Goal: Task Accomplishment & Management: Manage account settings

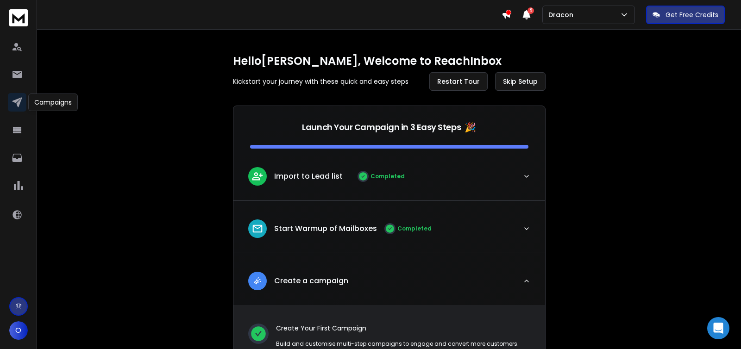
click at [20, 108] on link at bounding box center [17, 102] width 19 height 19
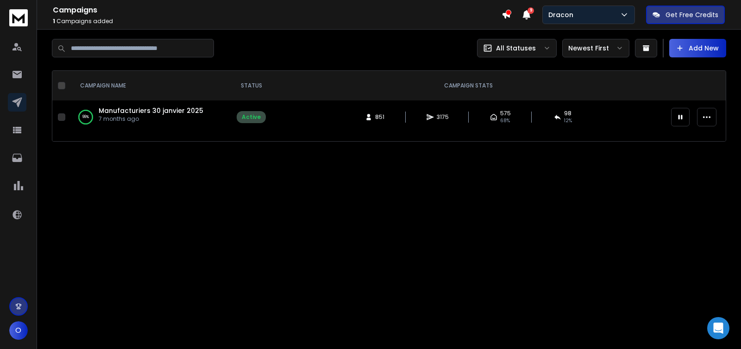
click at [609, 10] on div "Dracon" at bounding box center [588, 14] width 81 height 9
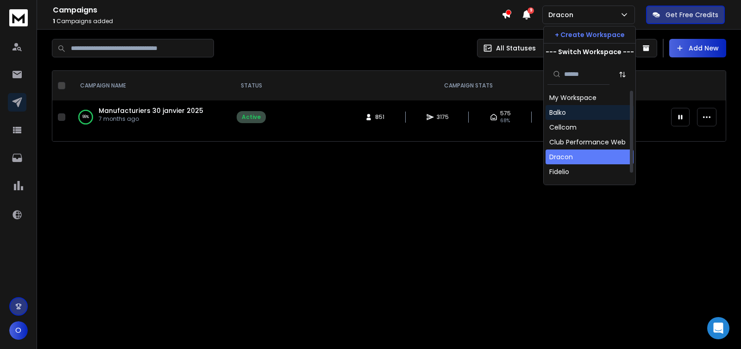
click at [562, 115] on div "Balko" at bounding box center [557, 112] width 17 height 9
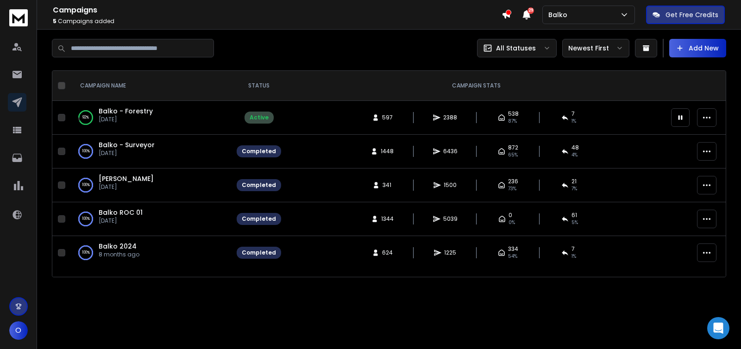
click at [122, 113] on span "Balko - Forestry" at bounding box center [126, 111] width 54 height 9
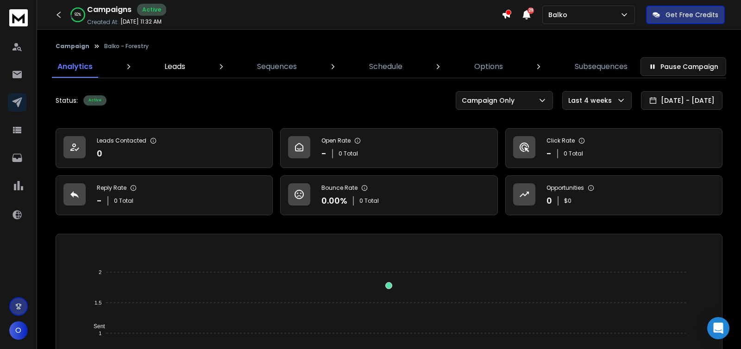
click at [177, 65] on p "Leads" at bounding box center [174, 66] width 21 height 11
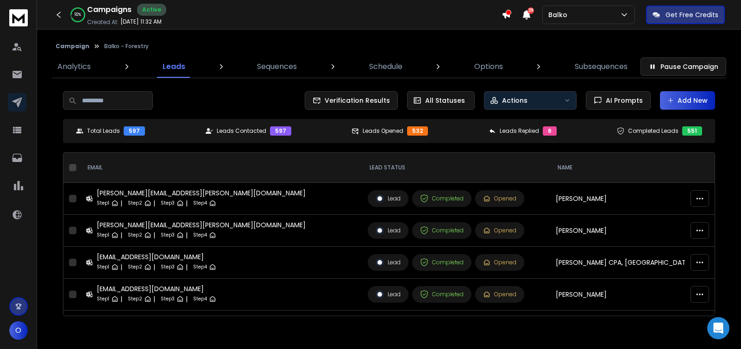
click at [539, 104] on div "Actions" at bounding box center [525, 100] width 70 height 9
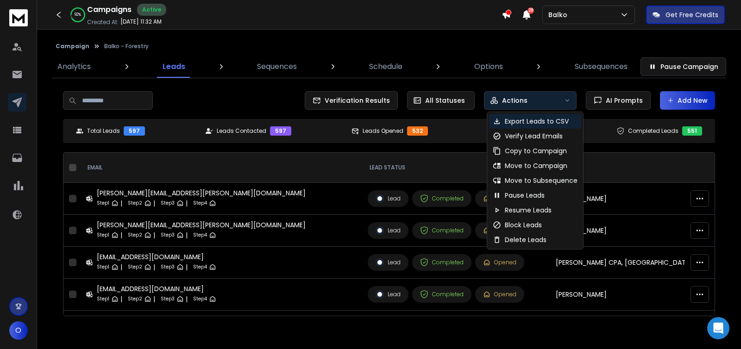
click at [539, 104] on div "Actions" at bounding box center [525, 100] width 70 height 9
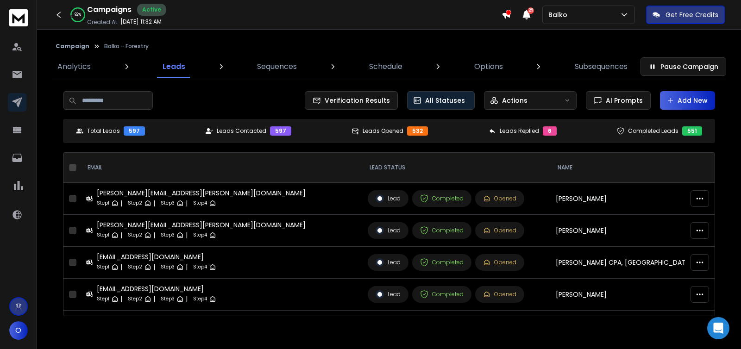
click at [441, 96] on p "All Statuses" at bounding box center [445, 100] width 40 height 9
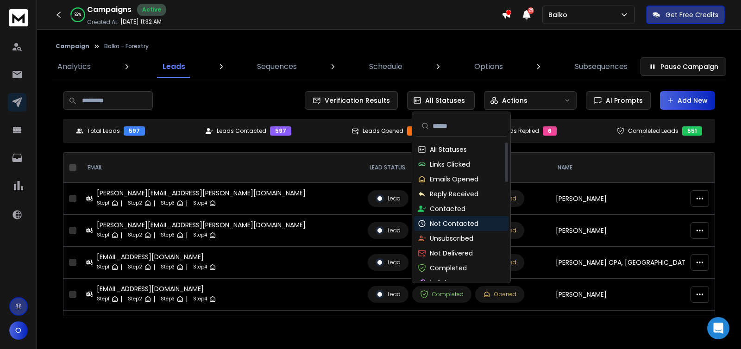
click at [446, 218] on div "Not Contacted" at bounding box center [461, 223] width 94 height 15
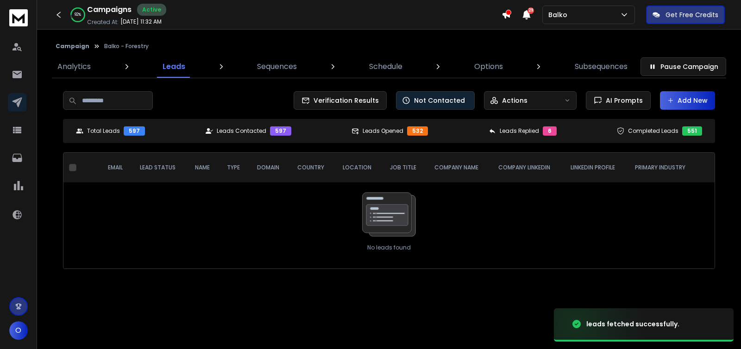
click at [429, 94] on button "Not Contacted" at bounding box center [435, 100] width 79 height 19
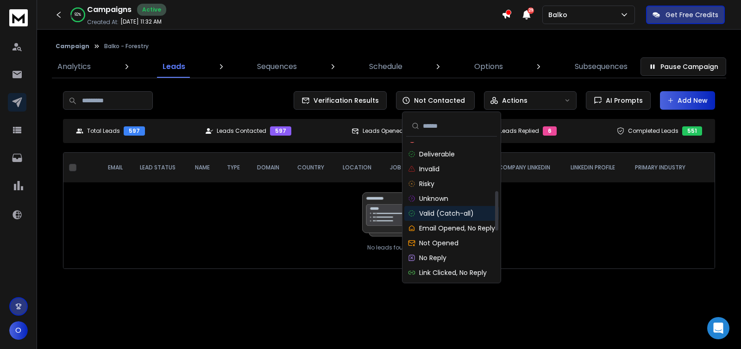
scroll to position [172, 0]
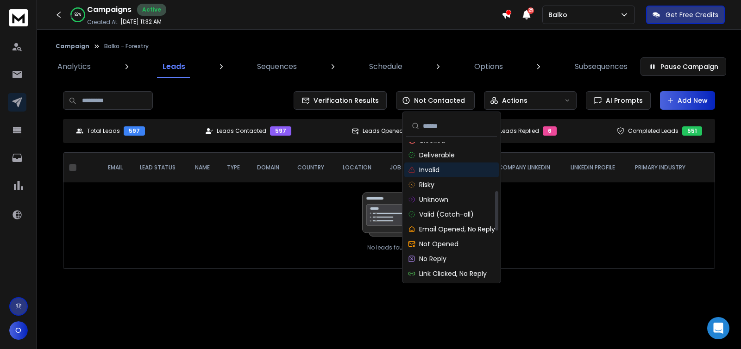
click at [436, 166] on p "Invalid" at bounding box center [429, 169] width 20 height 9
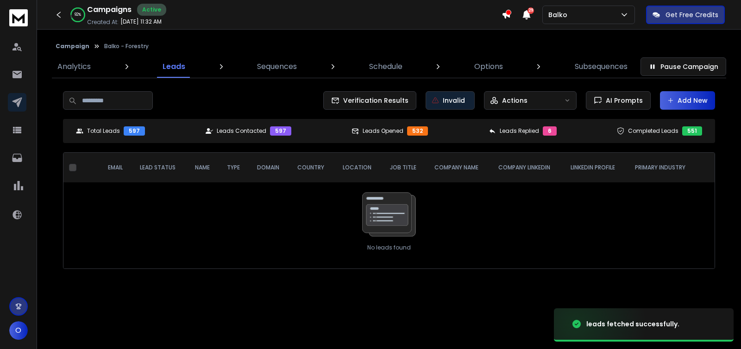
click at [444, 102] on div "Invalid" at bounding box center [448, 100] width 33 height 9
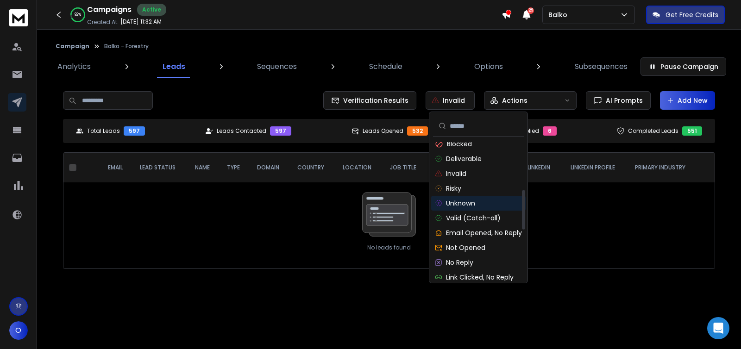
scroll to position [165, 0]
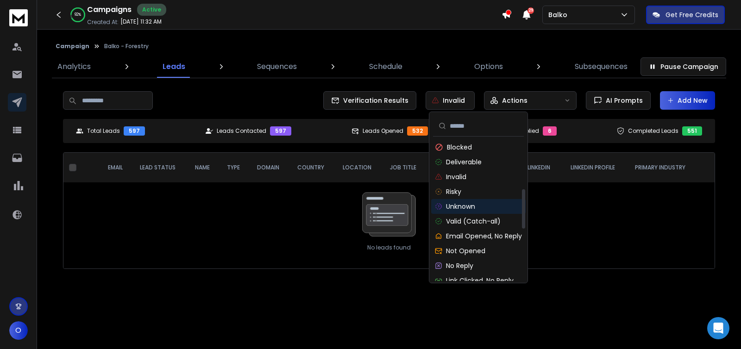
click at [458, 207] on p "Unknown" at bounding box center [460, 206] width 29 height 9
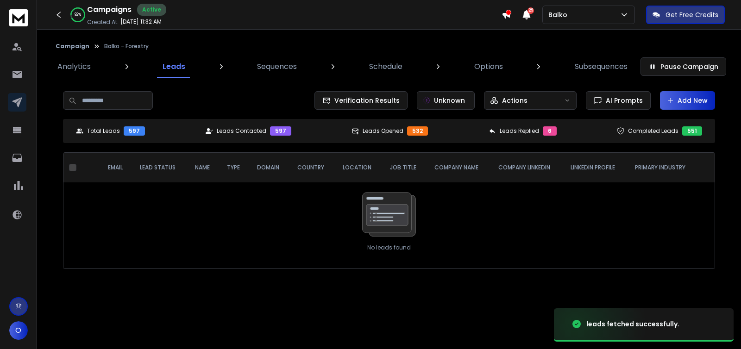
click at [458, 102] on p "Unknown" at bounding box center [449, 100] width 31 height 9
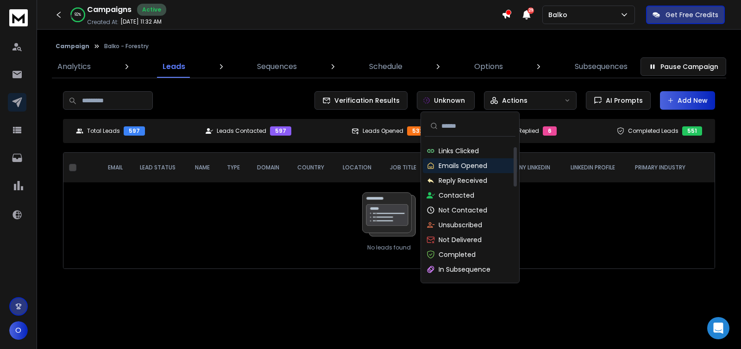
scroll to position [16, 0]
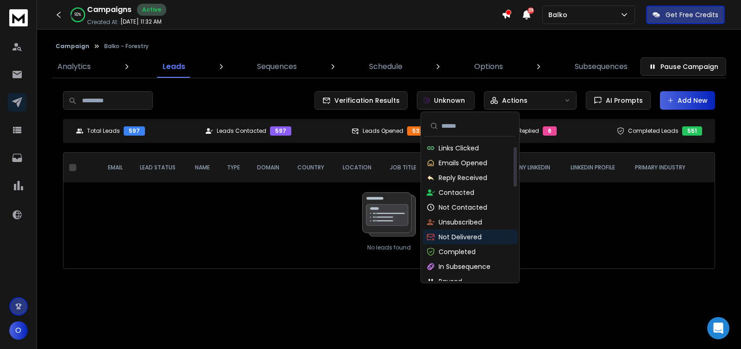
click at [466, 236] on p "Not Delivered" at bounding box center [460, 236] width 43 height 9
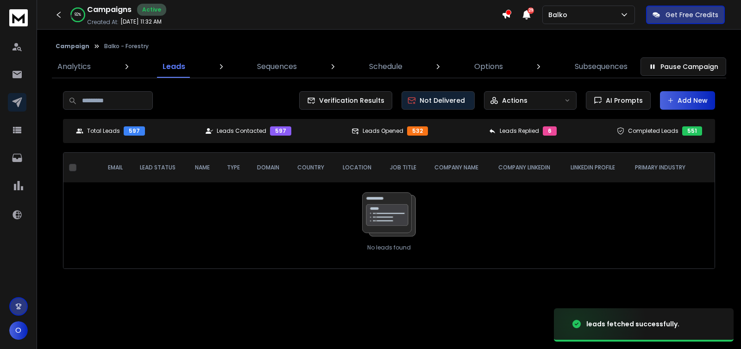
click at [433, 103] on p "Not Delivered" at bounding box center [442, 100] width 45 height 9
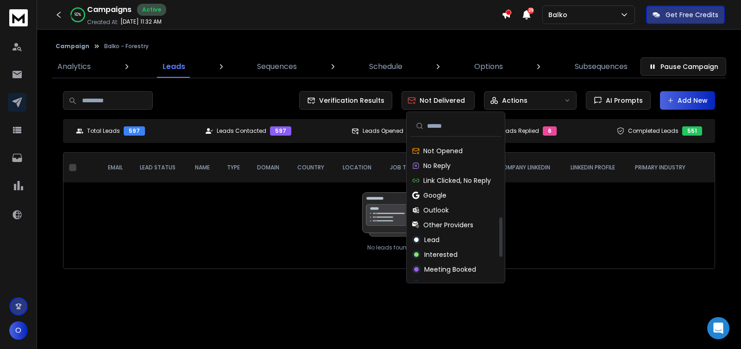
scroll to position [267, 0]
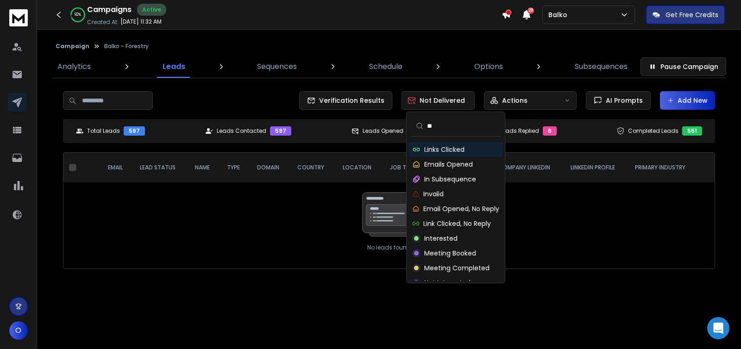
type input "*"
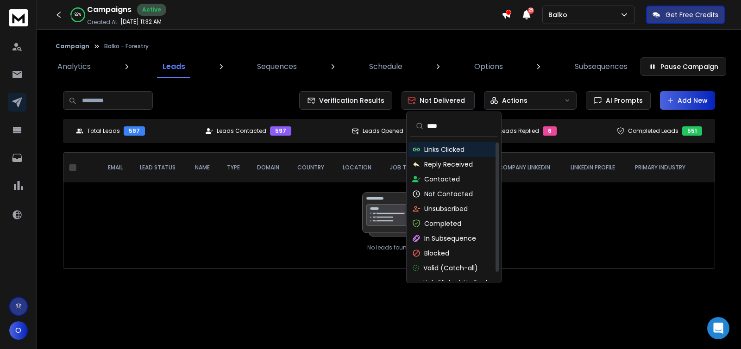
type input "*****"
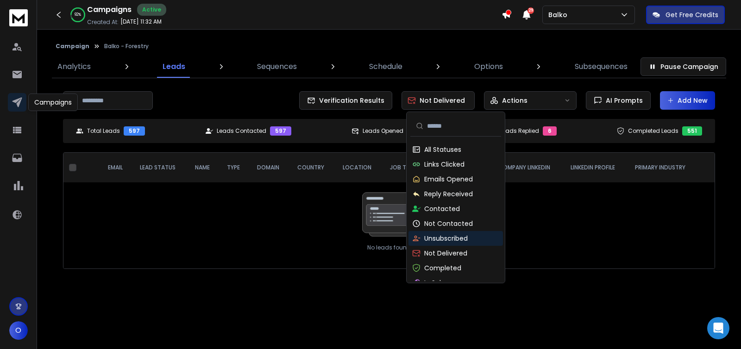
click at [18, 100] on icon at bounding box center [17, 102] width 10 height 10
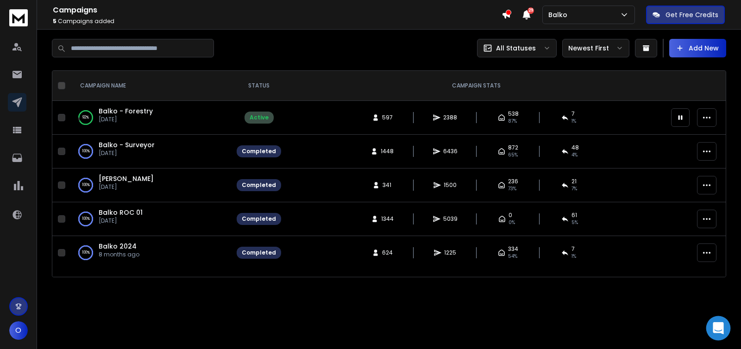
click at [727, 329] on div "Open Intercom Messenger" at bounding box center [718, 328] width 25 height 25
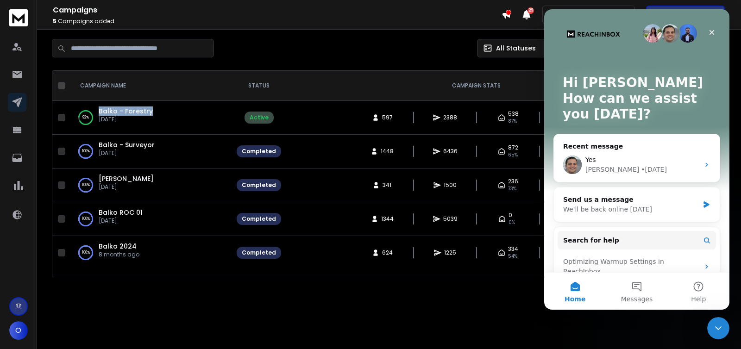
drag, startPoint x: 167, startPoint y: 110, endPoint x: 97, endPoint y: 109, distance: 69.9
click at [97, 109] on div "92 % [PERSON_NAME] - Forestry [DATE]" at bounding box center [150, 118] width 144 height 22
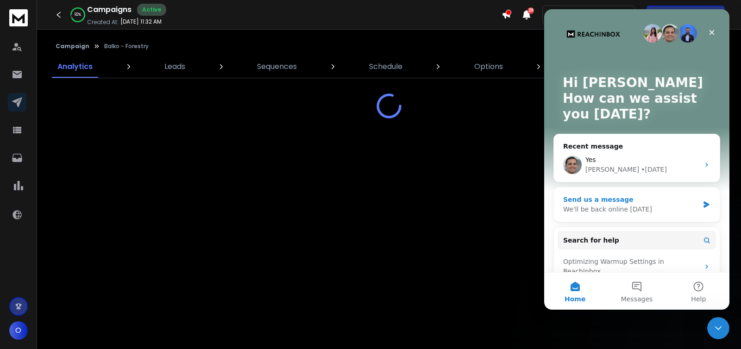
click at [621, 202] on div "Send us a message" at bounding box center [631, 200] width 136 height 10
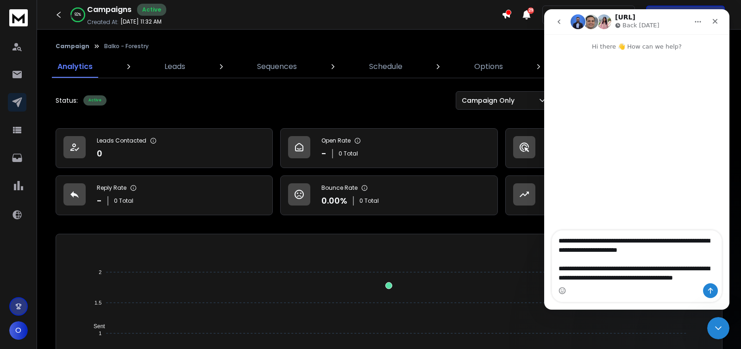
drag, startPoint x: 619, startPoint y: 281, endPoint x: 555, endPoint y: 251, distance: 70.3
click at [555, 251] on textarea "**********" at bounding box center [637, 266] width 170 height 71
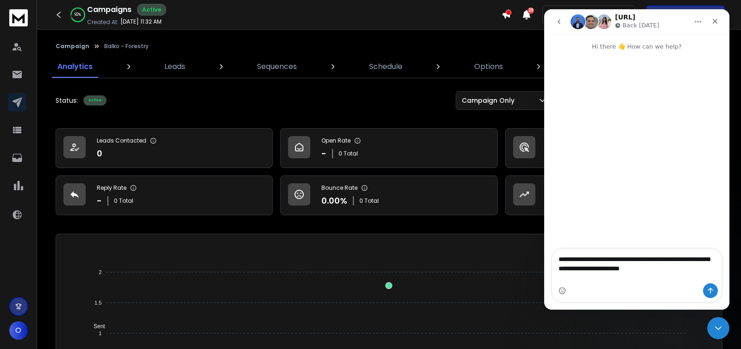
type textarea "**********"
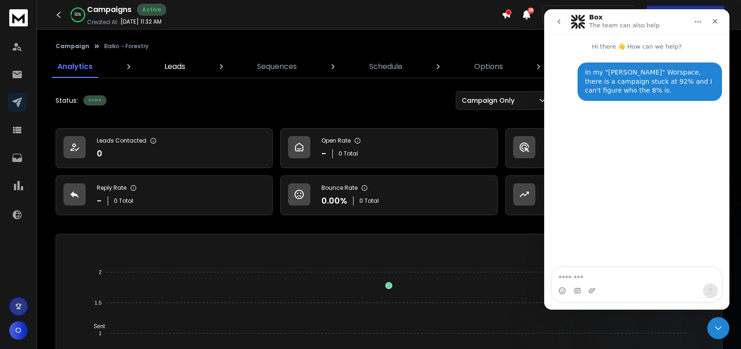
click at [175, 67] on p "Leads" at bounding box center [174, 66] width 21 height 11
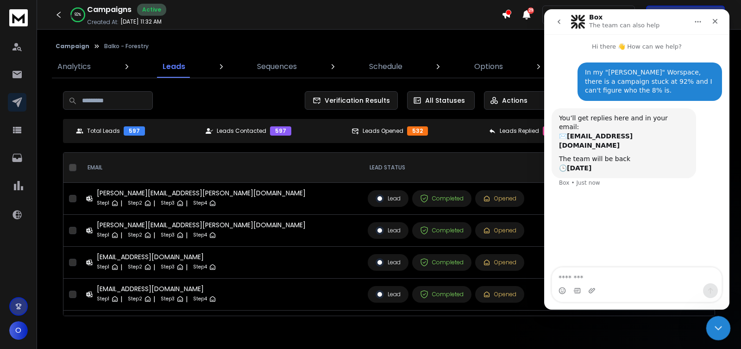
click at [714, 323] on icon "Close Intercom Messenger" at bounding box center [716, 326] width 11 height 11
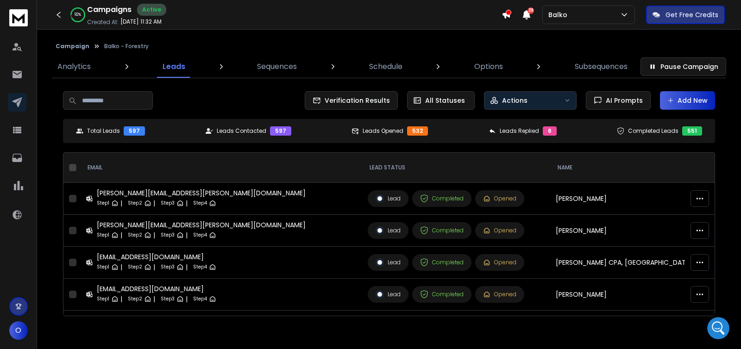
click at [508, 97] on p "Actions" at bounding box center [514, 100] width 25 height 9
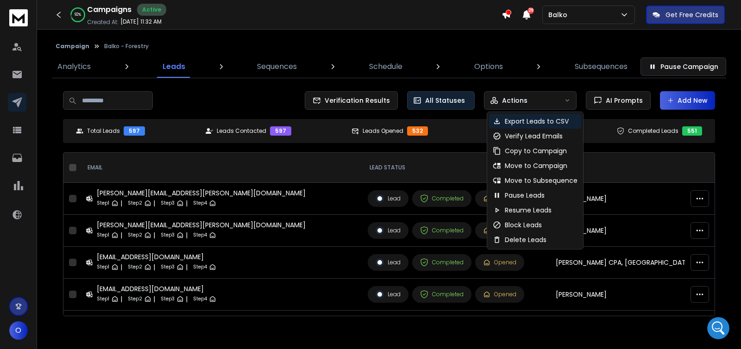
click at [445, 98] on p "All Statuses" at bounding box center [445, 100] width 40 height 9
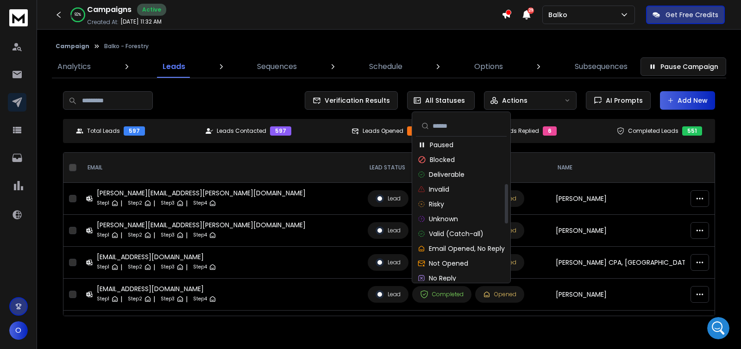
scroll to position [153, 0]
click at [387, 126] on div "Leads Opened 532" at bounding box center [390, 130] width 76 height 9
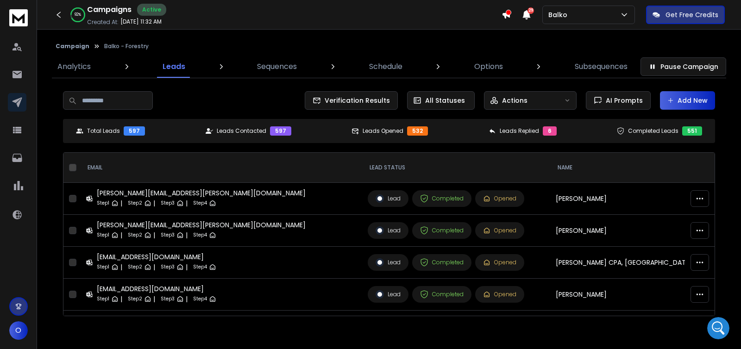
click at [386, 132] on p "Leads Opened" at bounding box center [383, 130] width 41 height 7
click at [420, 130] on div "532" at bounding box center [417, 130] width 21 height 9
click at [418, 131] on div "532" at bounding box center [417, 130] width 21 height 9
click at [546, 131] on div "6" at bounding box center [550, 130] width 14 height 9
click at [698, 133] on div "551" at bounding box center [692, 130] width 20 height 9
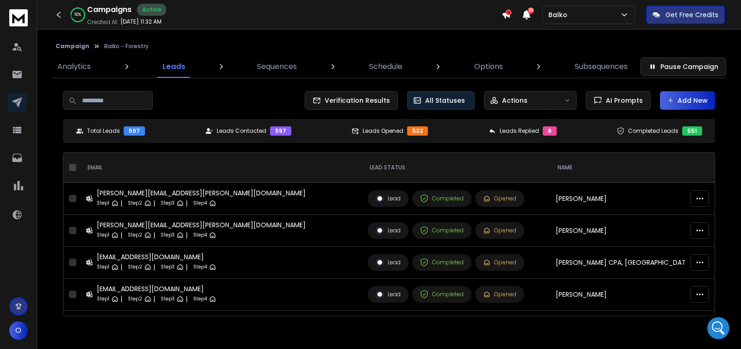
click at [452, 100] on p "All Statuses" at bounding box center [445, 100] width 40 height 9
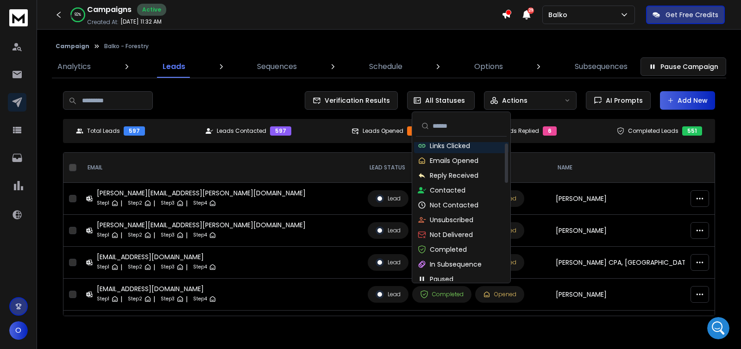
scroll to position [19, 0]
click at [446, 217] on p "Unsubscribed" at bounding box center [452, 218] width 44 height 9
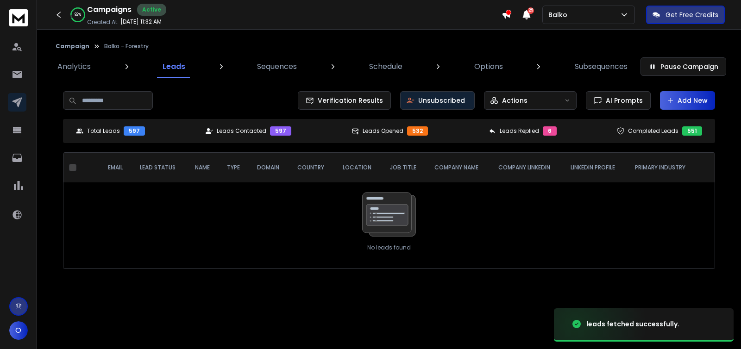
click at [421, 99] on div "Unsubscribed" at bounding box center [435, 100] width 59 height 9
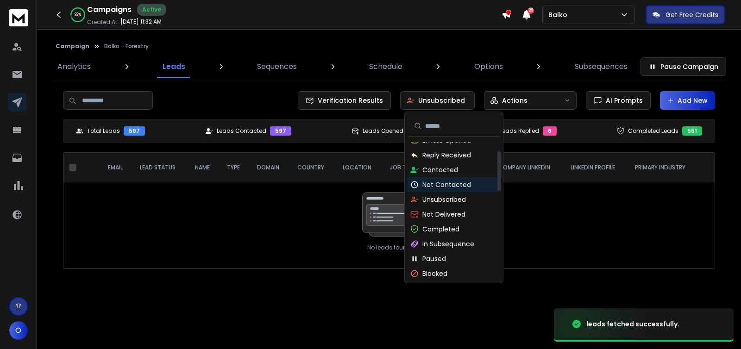
scroll to position [39, 0]
click at [453, 214] on p "Not Delivered" at bounding box center [443, 213] width 43 height 9
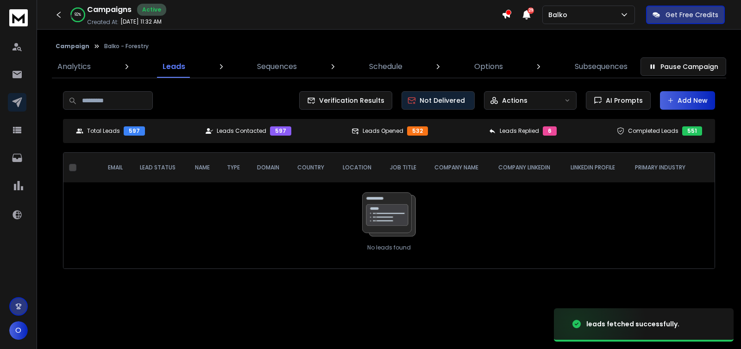
click at [440, 101] on p "Not Delivered" at bounding box center [442, 100] width 45 height 9
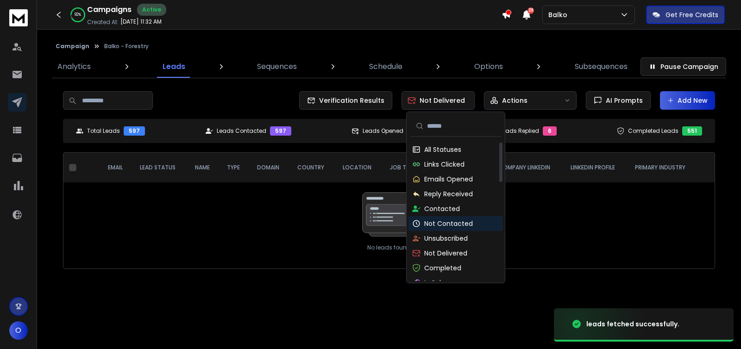
click at [449, 221] on p "Not Contacted" at bounding box center [448, 223] width 49 height 9
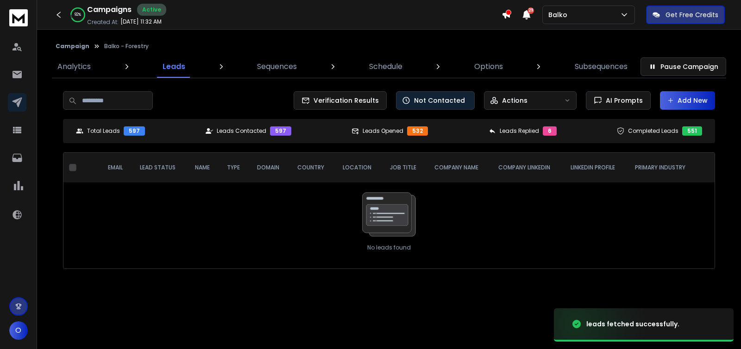
click at [442, 102] on p "Not Contacted" at bounding box center [439, 100] width 51 height 9
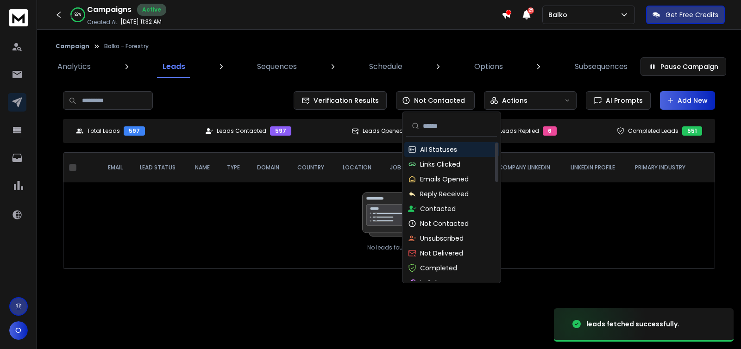
click at [634, 233] on div "No leads found" at bounding box center [389, 222] width 650 height 78
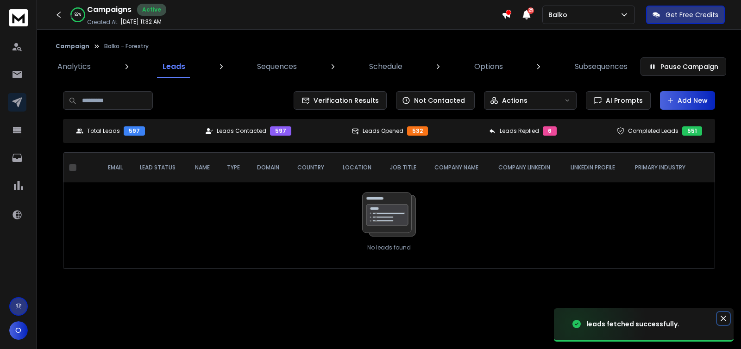
click at [722, 320] on icon "Notifications (F8)" at bounding box center [723, 318] width 9 height 9
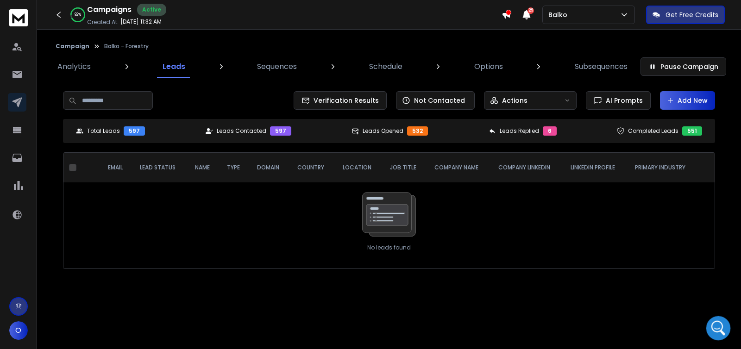
click at [717, 324] on icon "Open Intercom Messenger" at bounding box center [717, 326] width 6 height 7
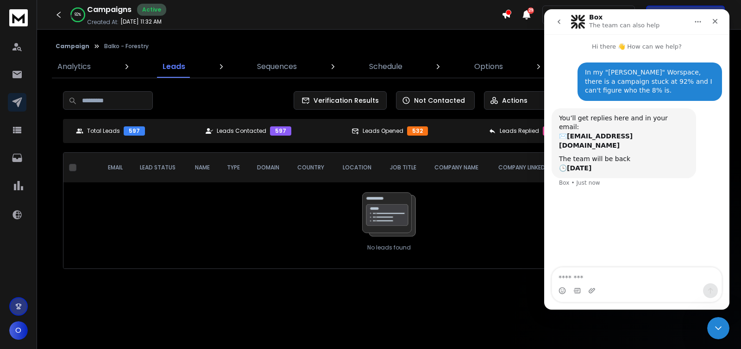
click at [158, 43] on div "Campaign [PERSON_NAME] - Forestry" at bounding box center [389, 46] width 674 height 15
drag, startPoint x: 157, startPoint y: 47, endPoint x: 102, endPoint y: 44, distance: 54.7
click at [102, 44] on div "Campaign [PERSON_NAME] - Forestry" at bounding box center [389, 46] width 674 height 15
copy p "Balko - Forestry"
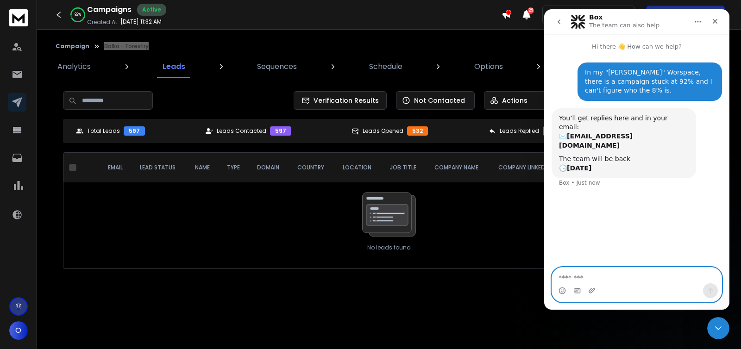
click at [604, 276] on textarea "Message…" at bounding box center [637, 276] width 170 height 16
paste textarea "**********"
type textarea "**********"
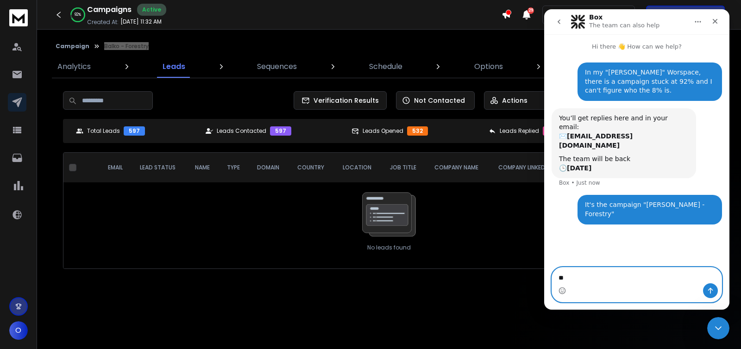
type textarea "*"
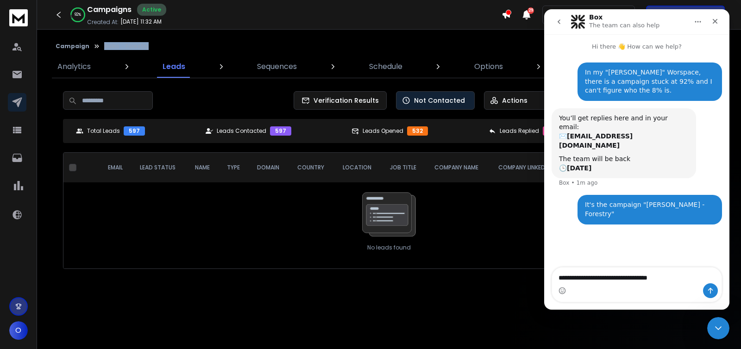
click at [445, 96] on p "Not Contacted" at bounding box center [439, 100] width 51 height 9
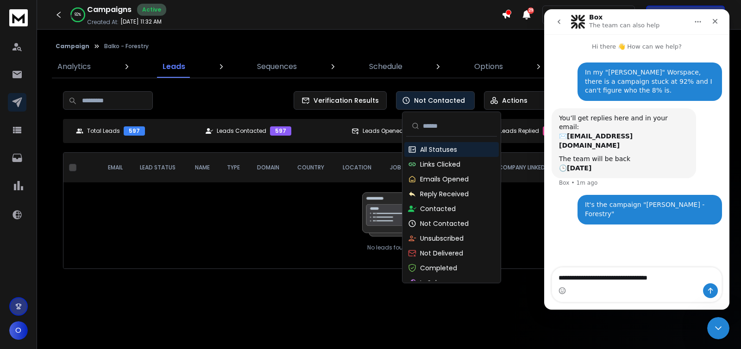
click at [449, 99] on p "Not Contacted" at bounding box center [439, 100] width 51 height 9
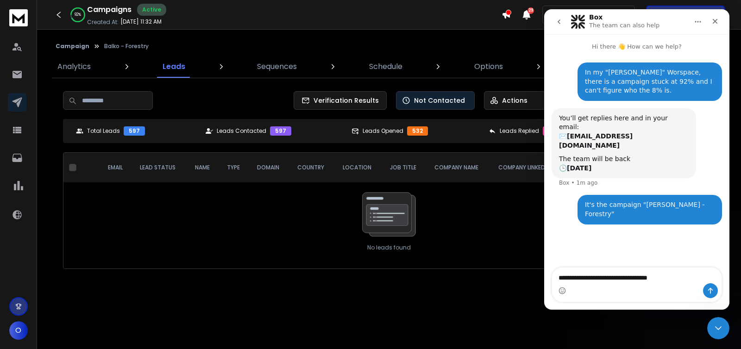
click at [449, 99] on p "Not Contacted" at bounding box center [439, 100] width 51 height 9
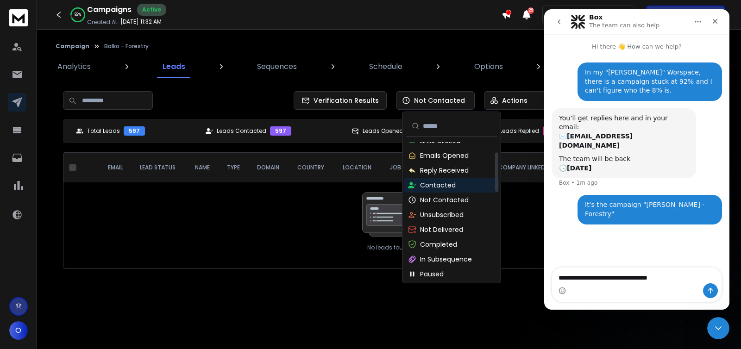
scroll to position [35, 0]
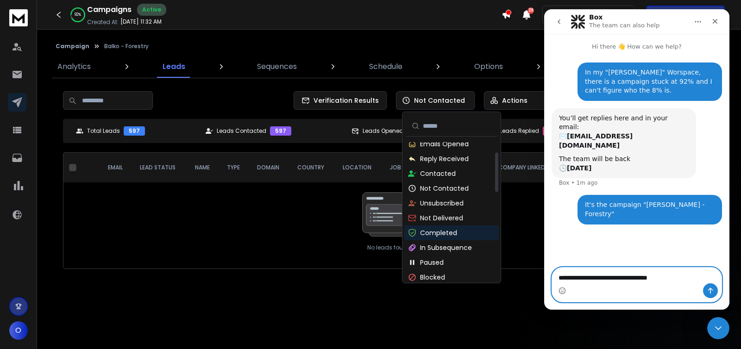
click at [676, 274] on textarea "**********" at bounding box center [637, 276] width 170 height 16
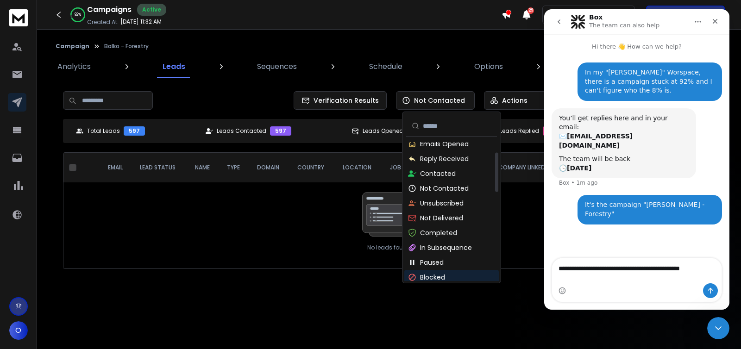
click at [451, 273] on div "Blocked" at bounding box center [451, 277] width 94 height 15
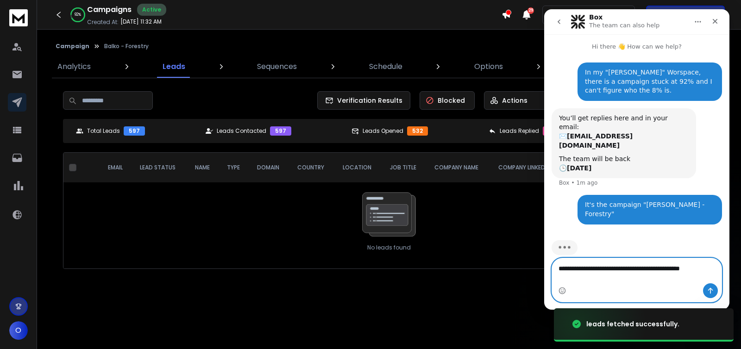
click at [713, 274] on textarea "**********" at bounding box center [637, 266] width 170 height 16
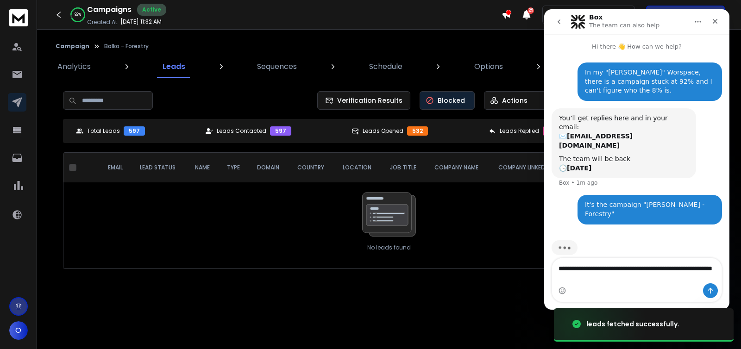
click at [457, 93] on button "Blocked" at bounding box center [447, 100] width 55 height 19
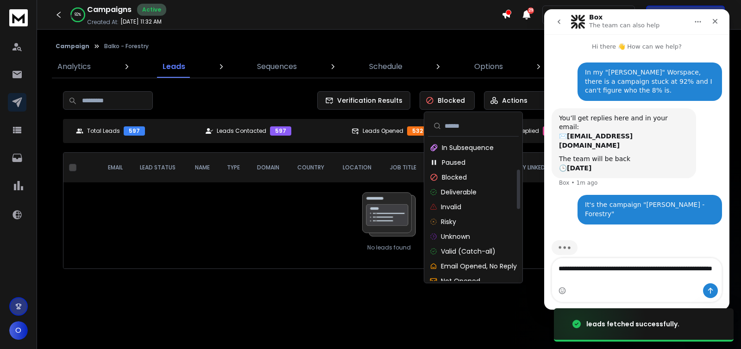
scroll to position [136, 0]
click at [455, 207] on p "Invalid" at bounding box center [451, 206] width 20 height 9
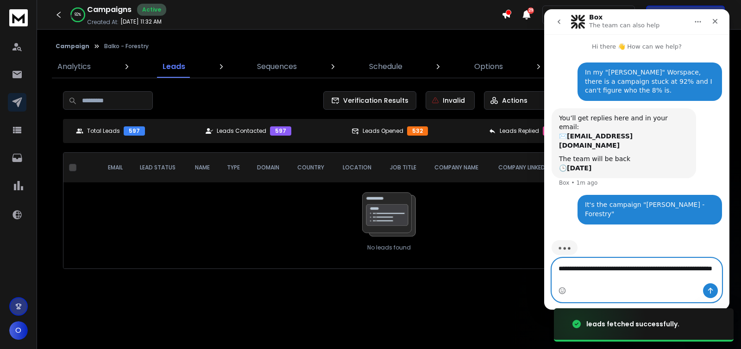
click at [621, 276] on textarea "**********" at bounding box center [637, 270] width 170 height 25
type textarea "**********"
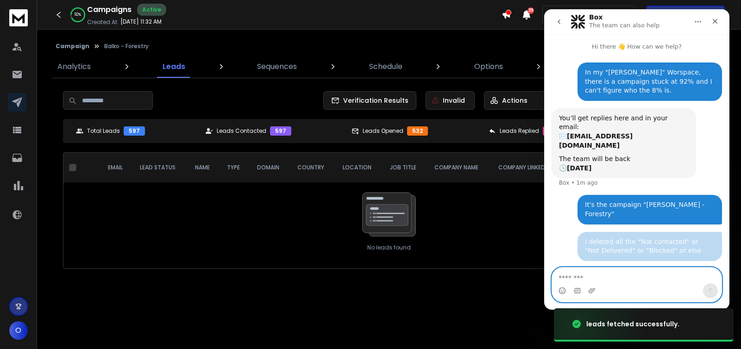
scroll to position [6, 0]
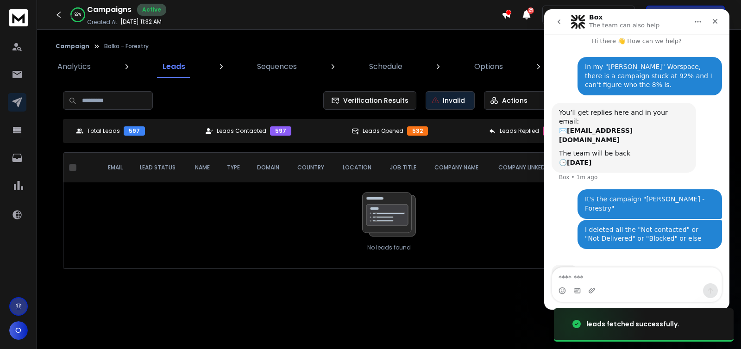
click at [448, 96] on p "Invalid" at bounding box center [454, 100] width 22 height 9
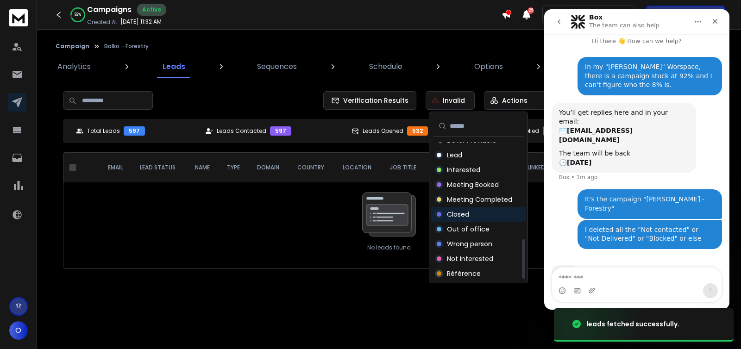
scroll to position [265, 0]
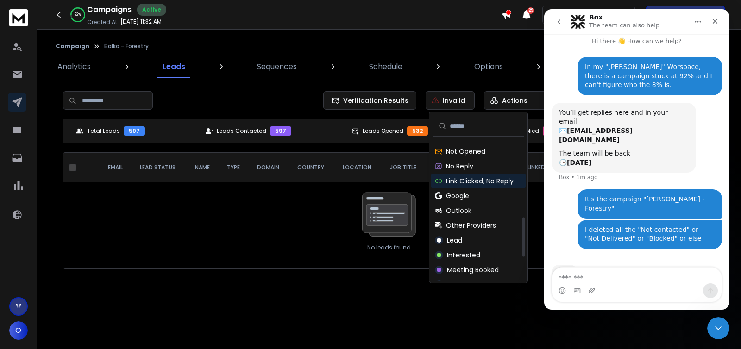
click at [469, 179] on p "Link Clicked, No Reply" at bounding box center [480, 180] width 68 height 9
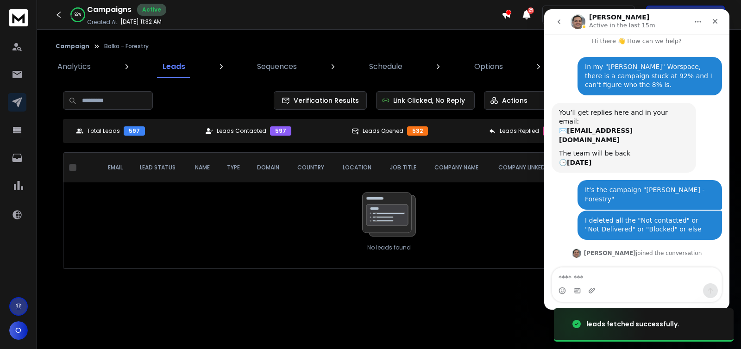
scroll to position [32, 0]
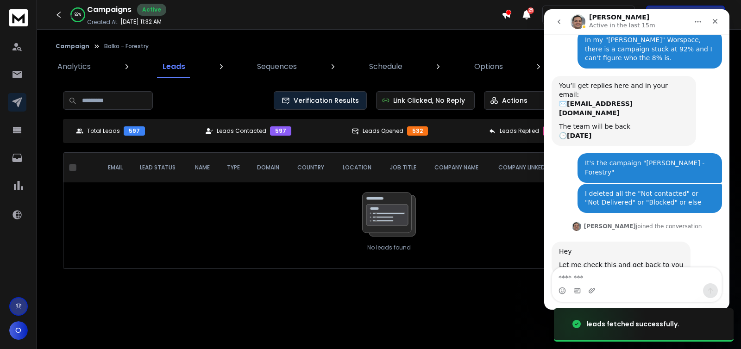
click at [343, 102] on span "Verification Results" at bounding box center [324, 100] width 69 height 9
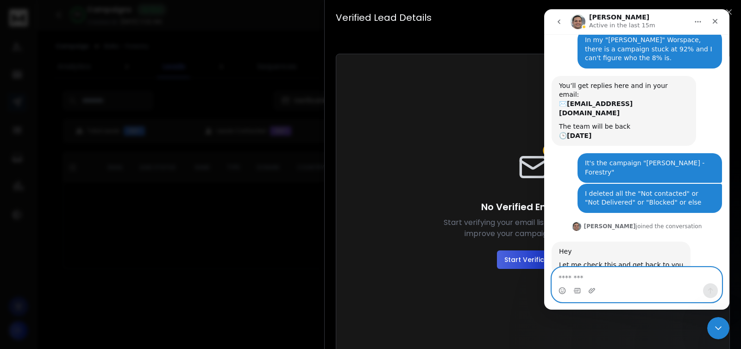
click at [593, 277] on textarea "Message…" at bounding box center [637, 276] width 170 height 16
type textarea "******"
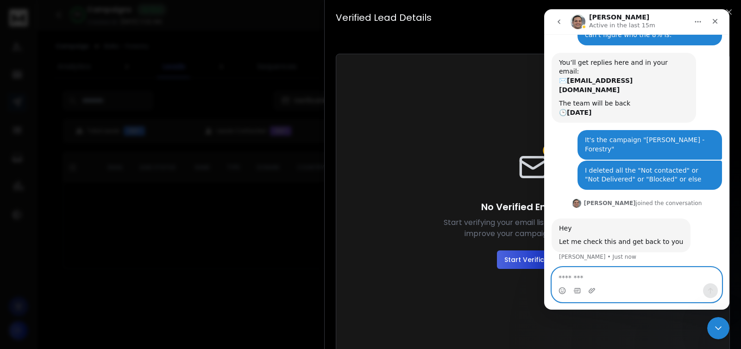
scroll to position [60, 0]
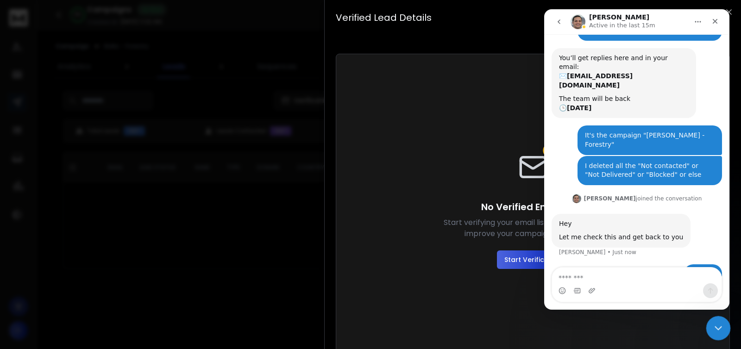
click at [715, 330] on icon "Close Intercom Messenger" at bounding box center [716, 326] width 11 height 11
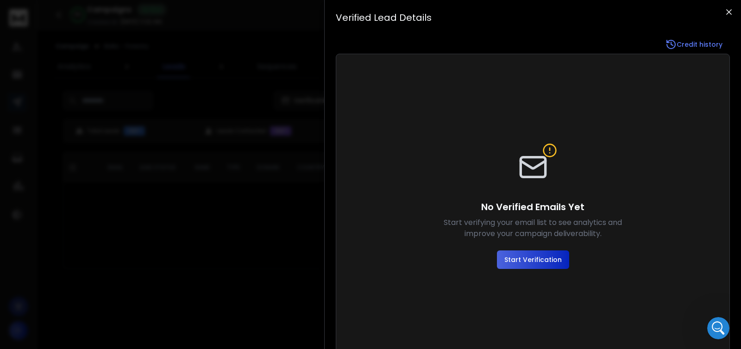
click at [727, 9] on icon "button" at bounding box center [728, 11] width 9 height 9
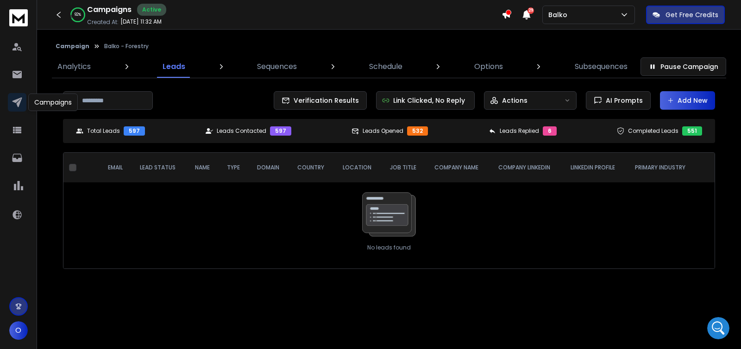
click at [10, 103] on link at bounding box center [17, 102] width 19 height 19
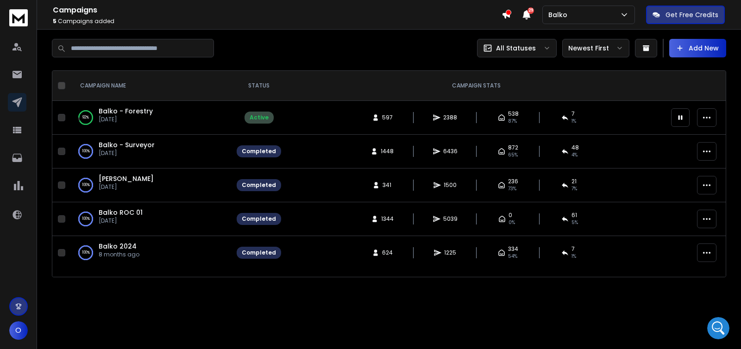
click at [133, 110] on span "Balko - Forestry" at bounding box center [126, 111] width 54 height 9
